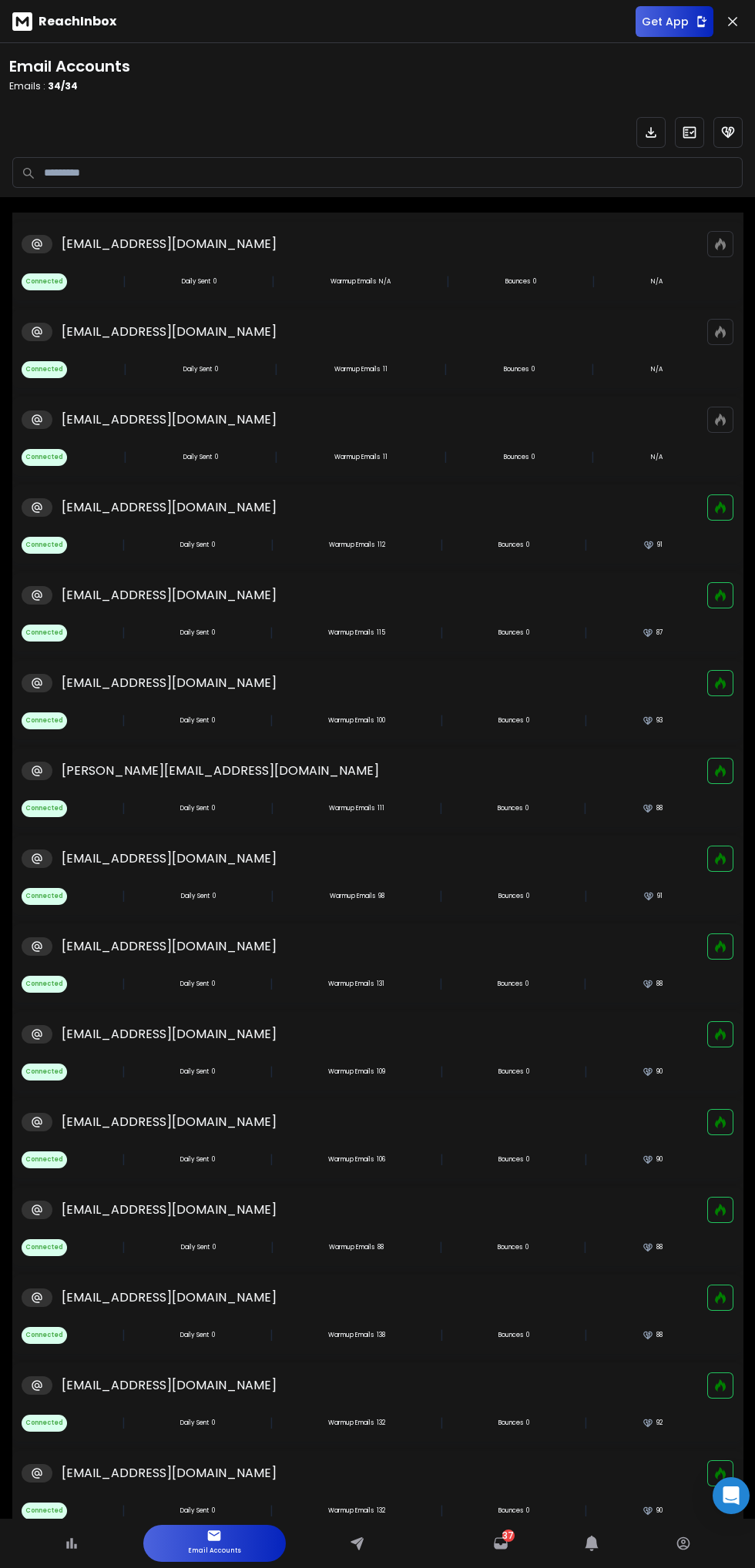
click at [529, 1548] on div "37" at bounding box center [500, 1542] width 143 height 37
click at [516, 1558] on div "37" at bounding box center [500, 1542] width 143 height 37
click at [507, 1536] on span "37" at bounding box center [508, 1536] width 12 height 12
click at [73, 1556] on div at bounding box center [71, 1542] width 143 height 37
click at [357, 1543] on icon at bounding box center [357, 1543] width 15 height 15
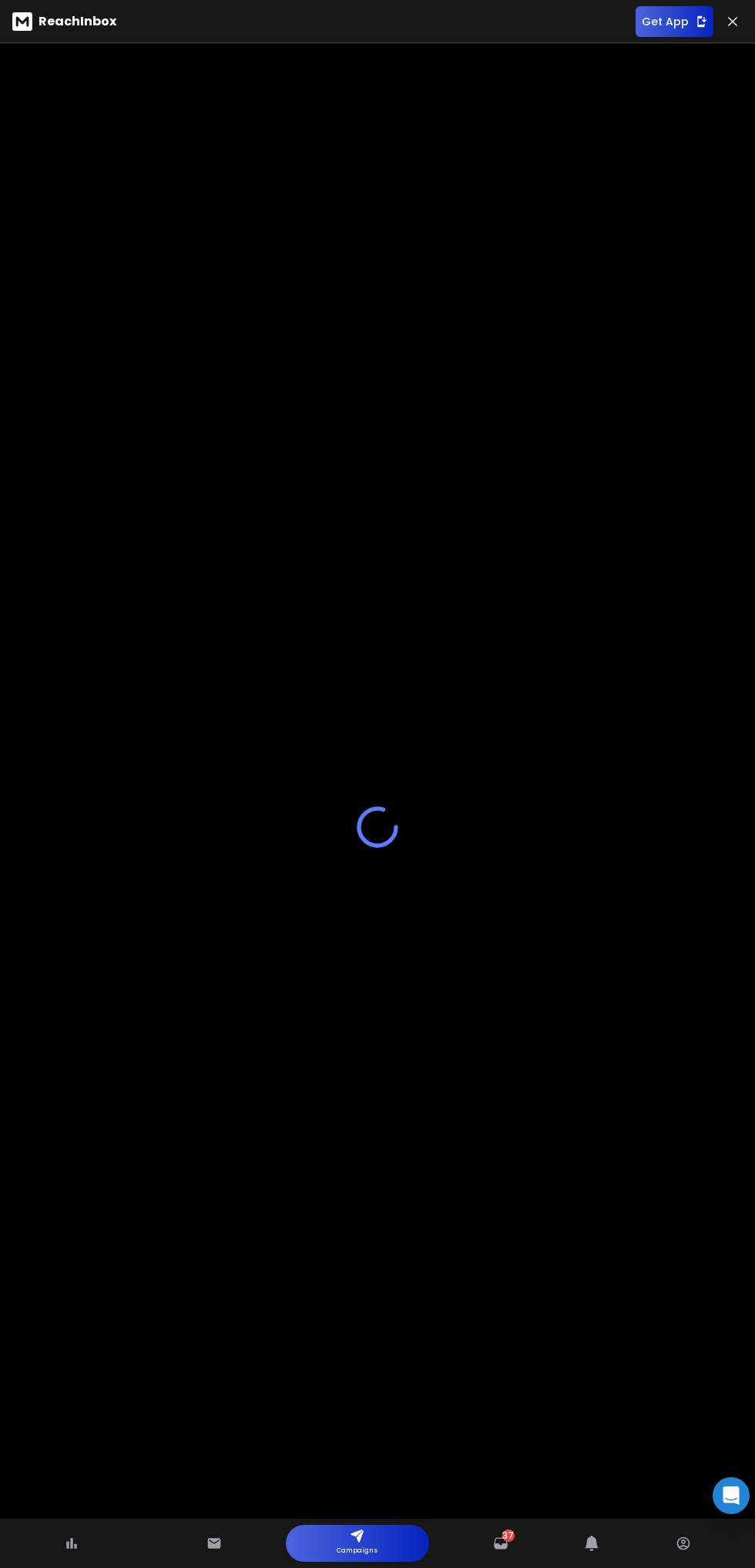
click at [512, 1537] on span "37" at bounding box center [508, 1536] width 12 height 12
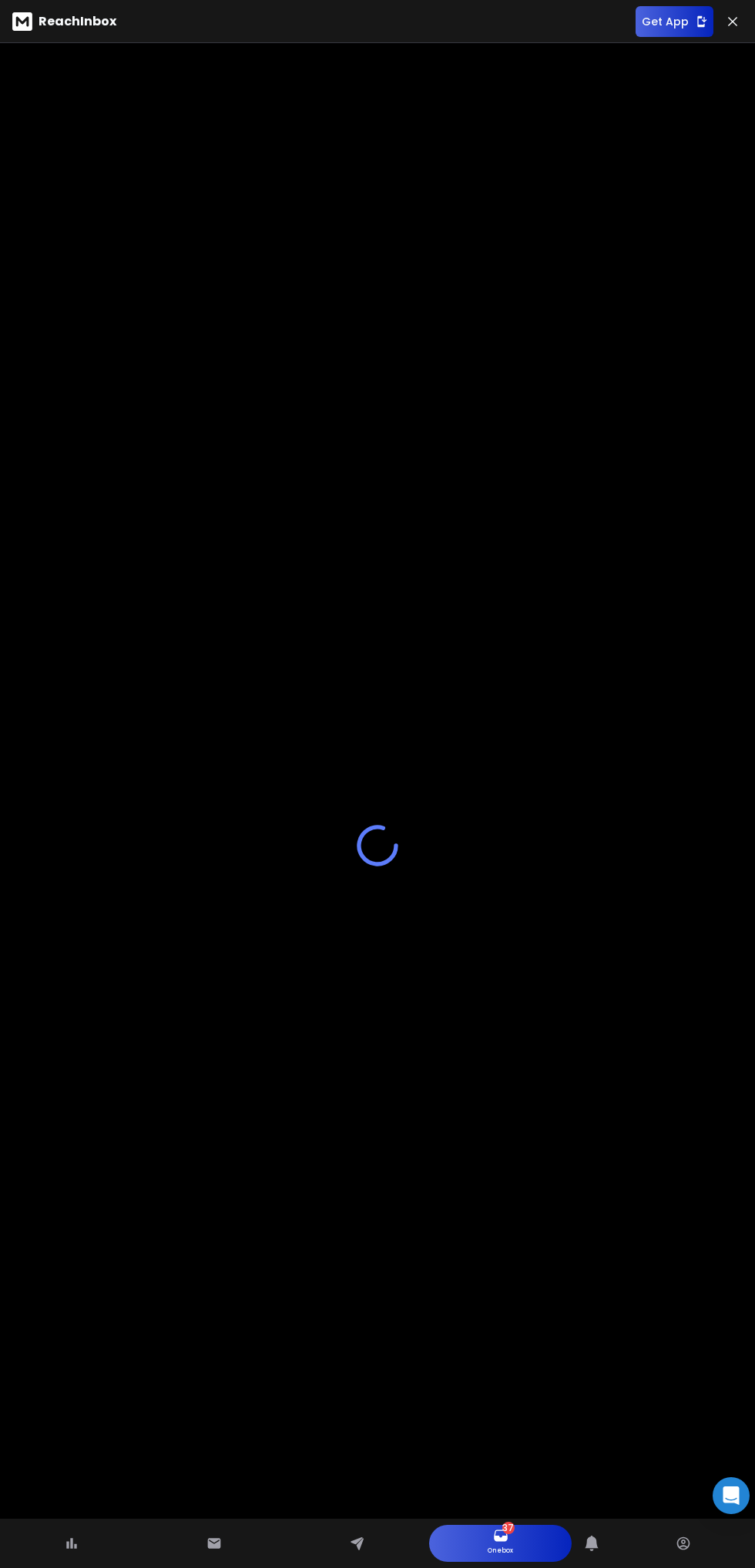
click at [507, 1528] on span "37" at bounding box center [508, 1528] width 12 height 12
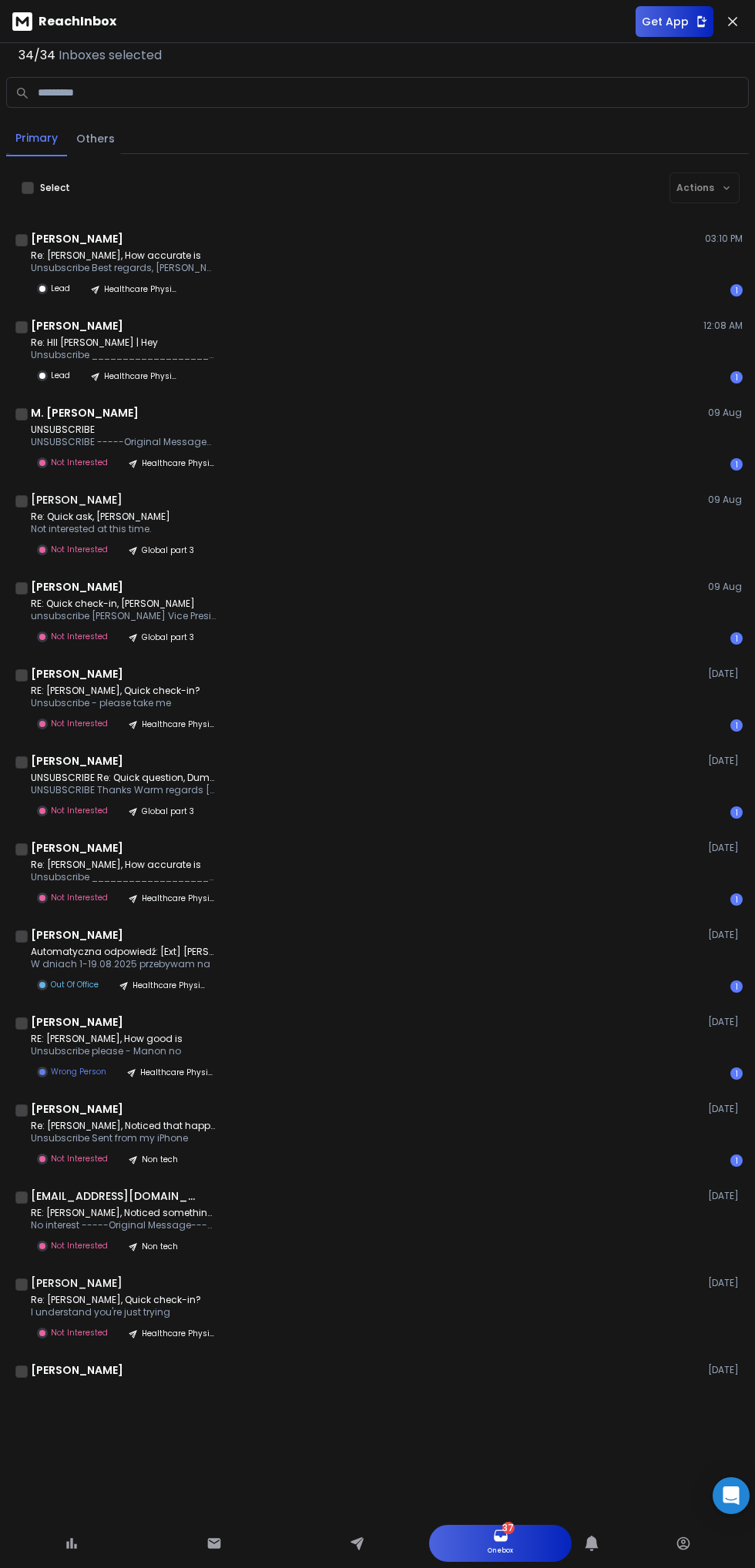
click at [361, 1543] on icon at bounding box center [357, 1542] width 13 height 13
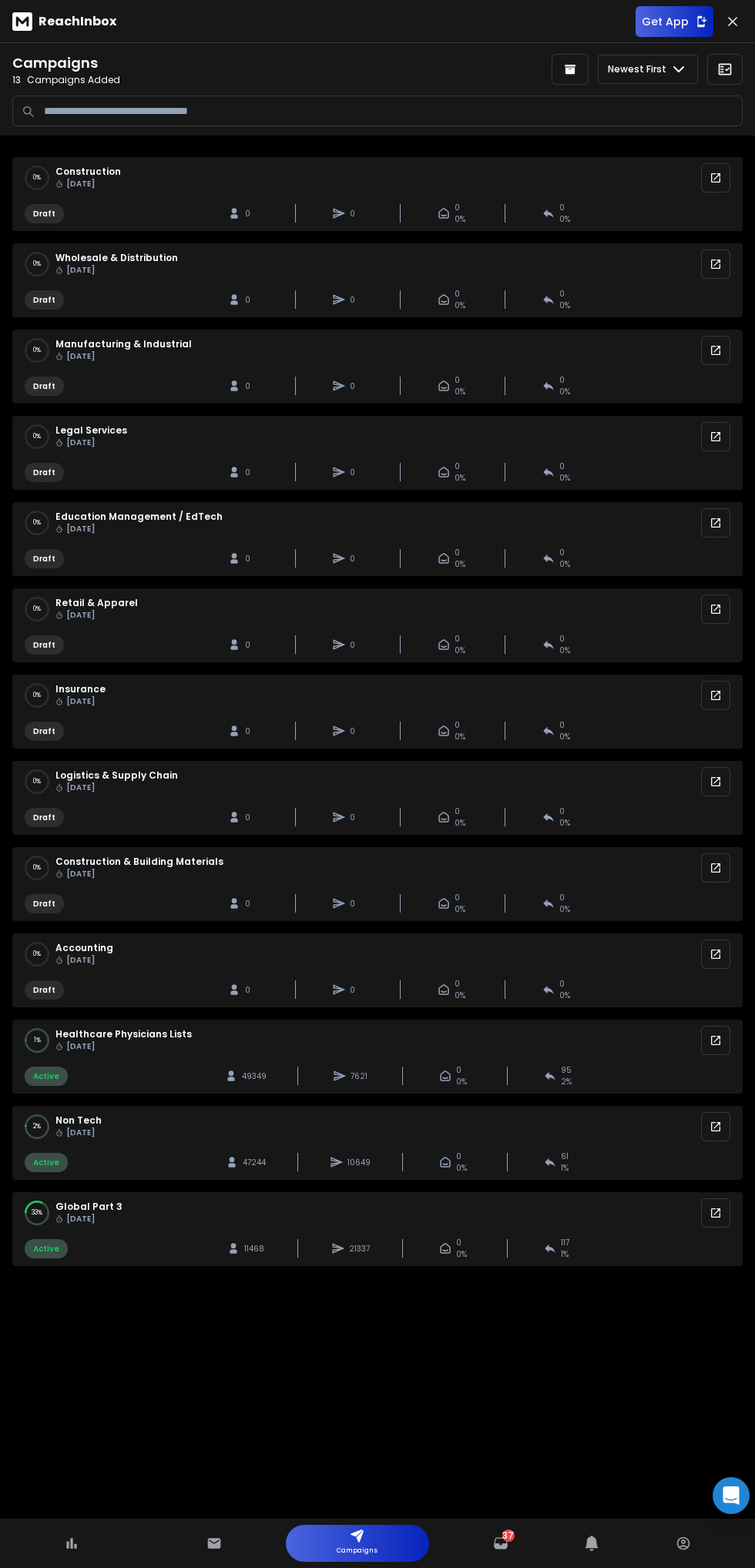
click at [541, 1554] on div "37" at bounding box center [500, 1542] width 143 height 37
click at [507, 1536] on span "37" at bounding box center [508, 1536] width 12 height 12
